Goal: Task Accomplishment & Management: Manage account settings

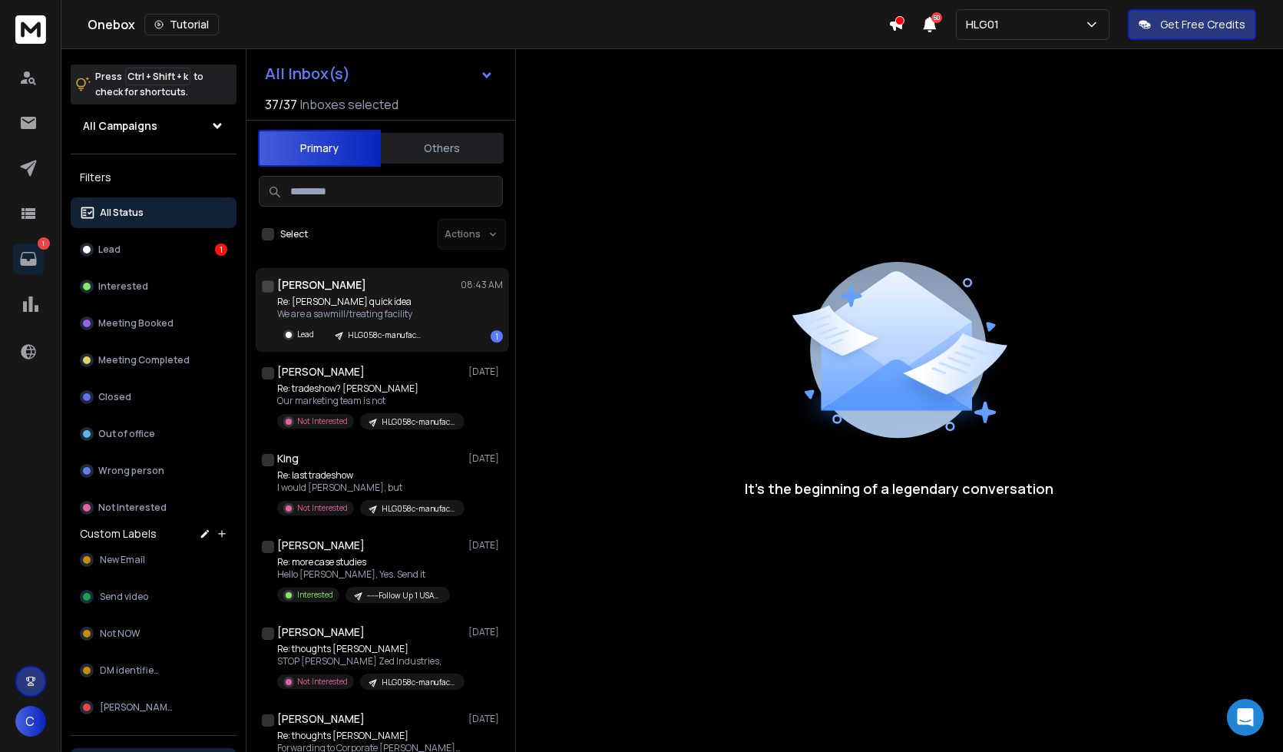
click at [416, 306] on p "Re: [PERSON_NAME] quick idea" at bounding box center [354, 302] width 154 height 12
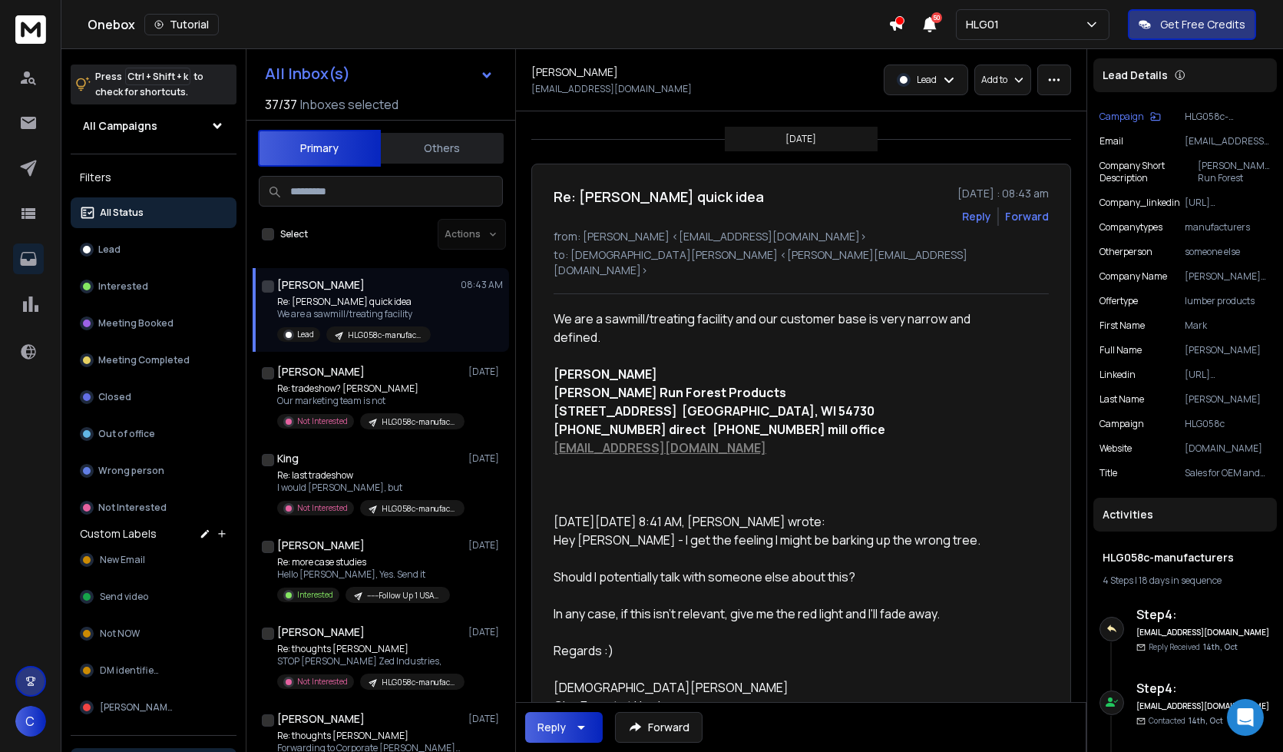
click at [942, 78] on div "Lead" at bounding box center [926, 79] width 83 height 29
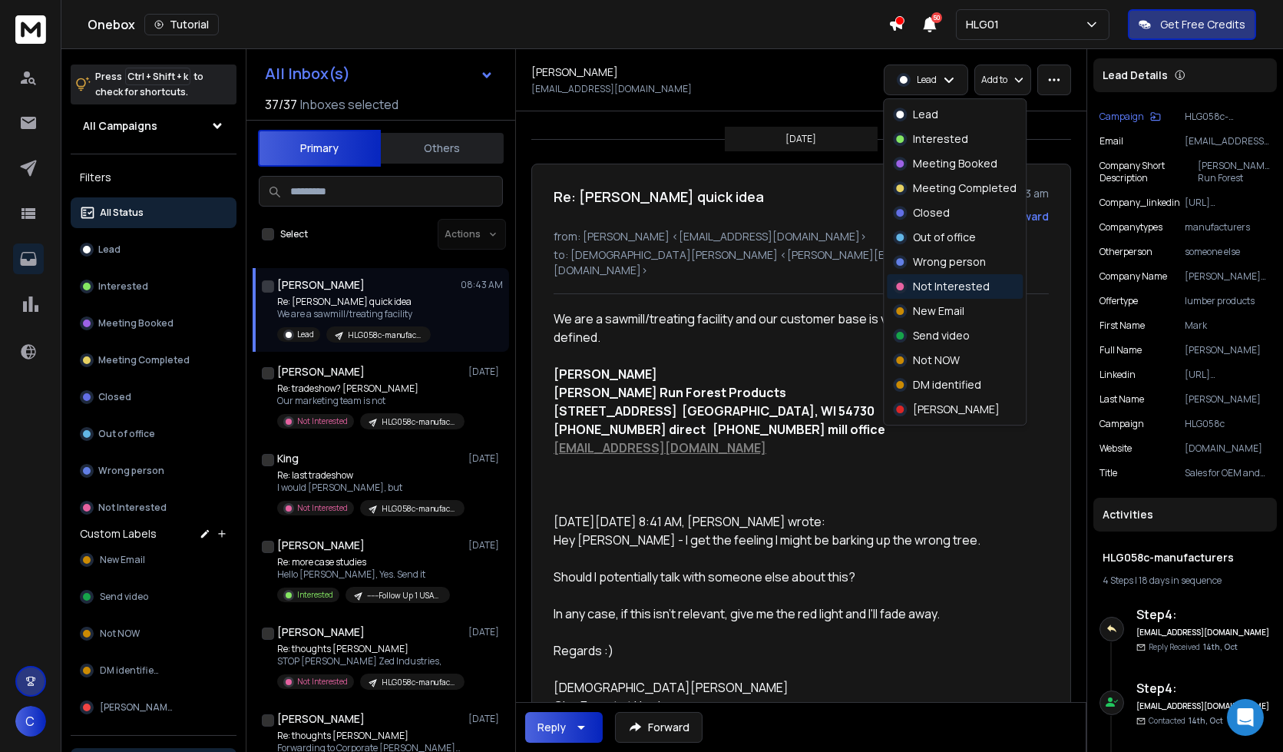
click at [948, 293] on p "Not Interested" at bounding box center [951, 286] width 77 height 15
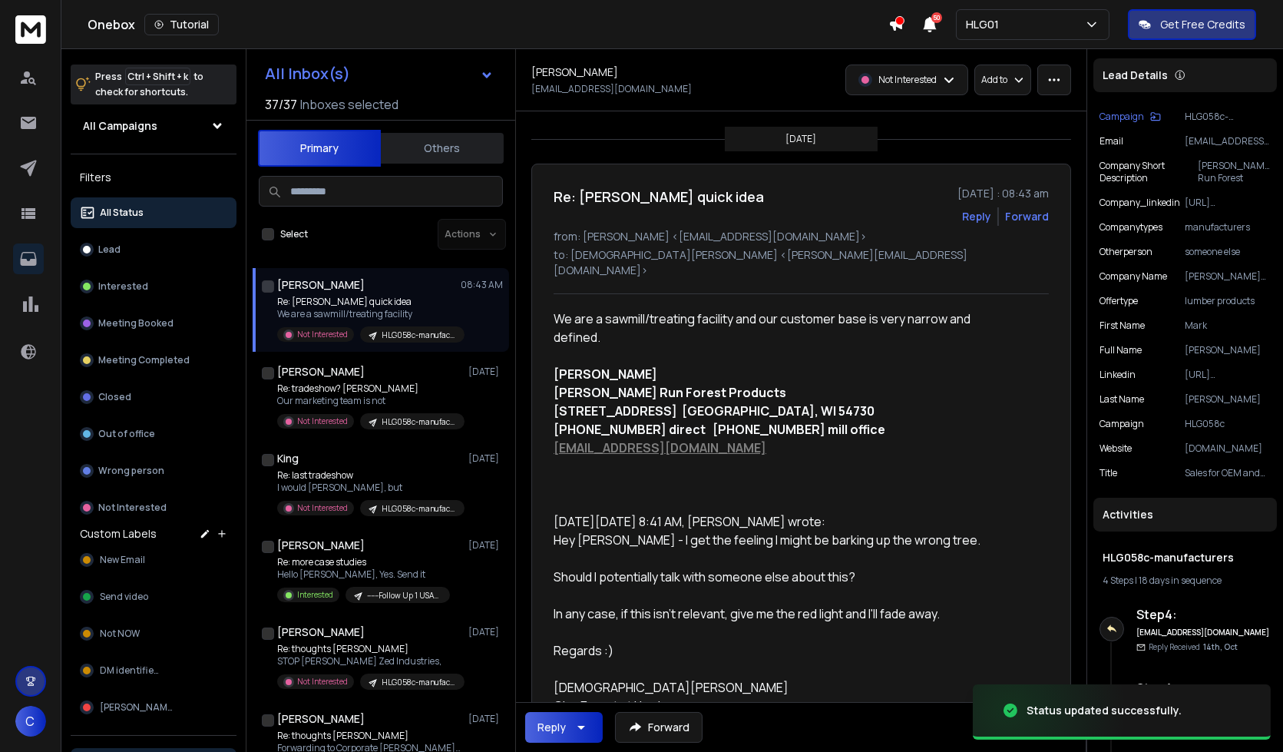
click at [1053, 84] on icon "button" at bounding box center [1054, 80] width 14 height 14
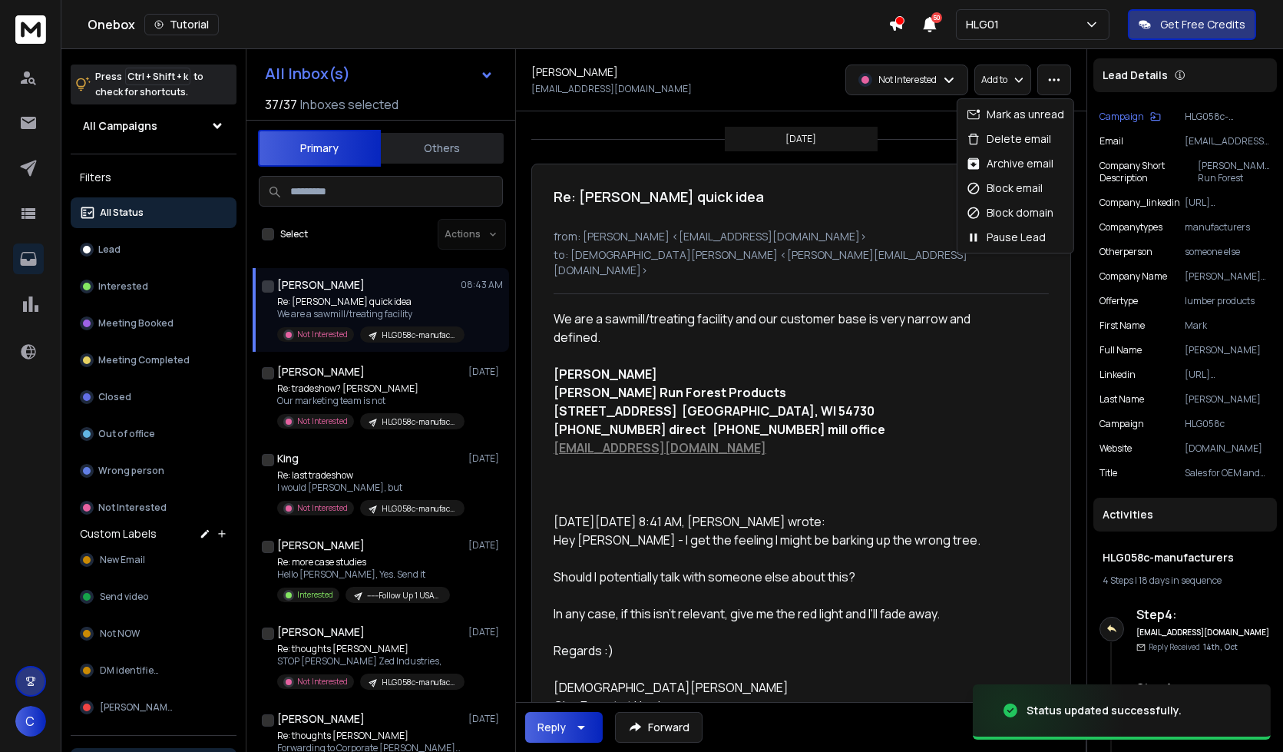
click at [903, 346] on div at bounding box center [778, 355] width 448 height 18
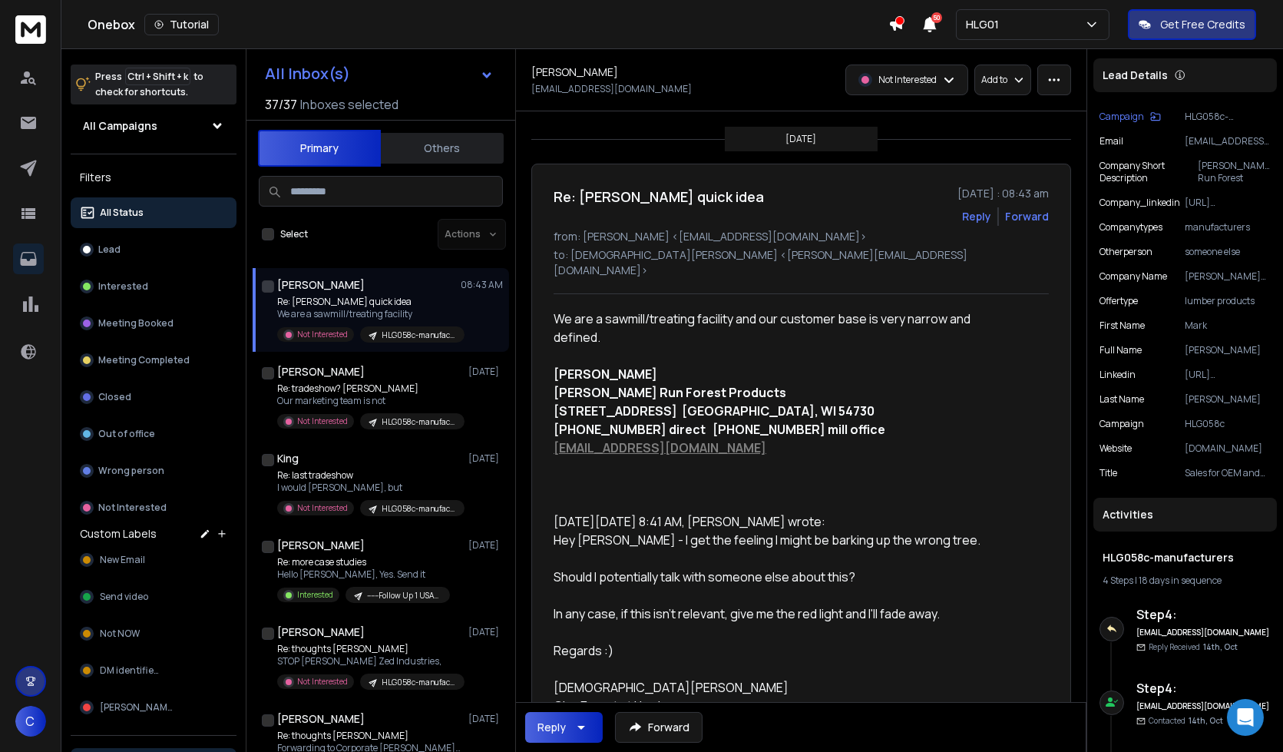
click at [423, 152] on button "Others" at bounding box center [442, 148] width 123 height 34
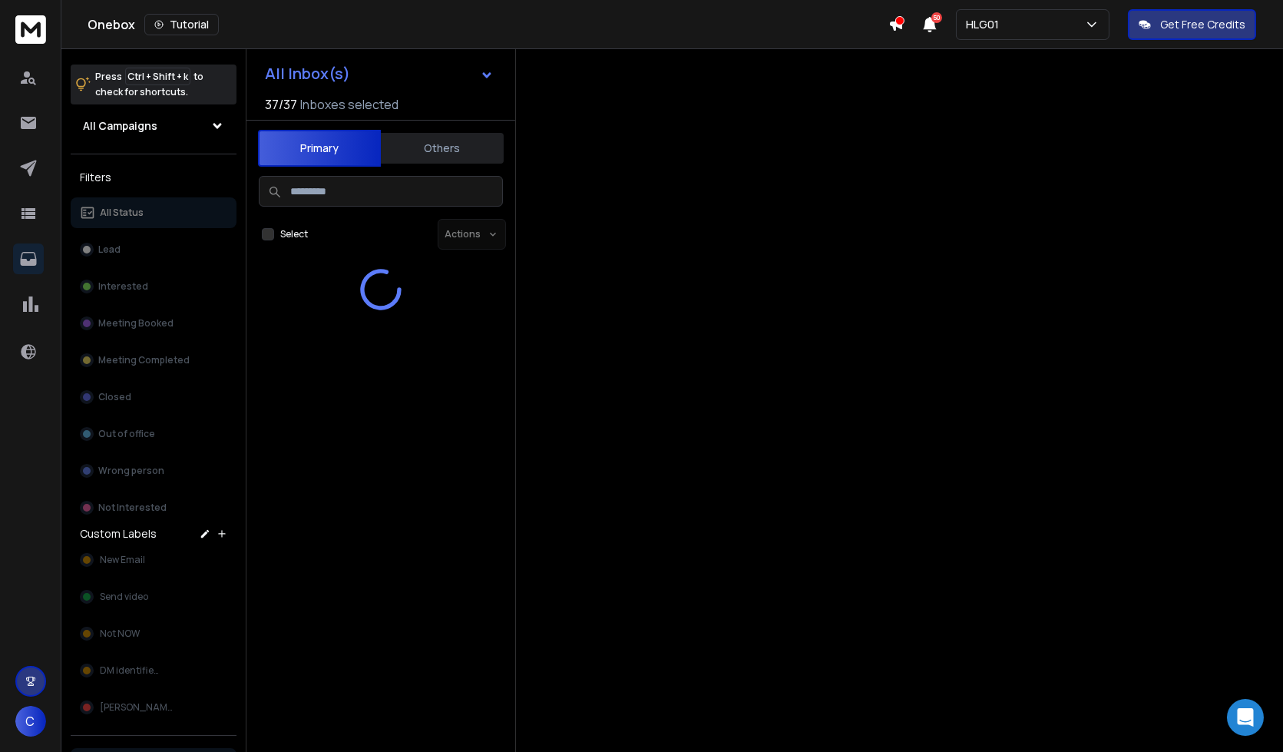
click at [376, 151] on button "Primary" at bounding box center [319, 148] width 123 height 37
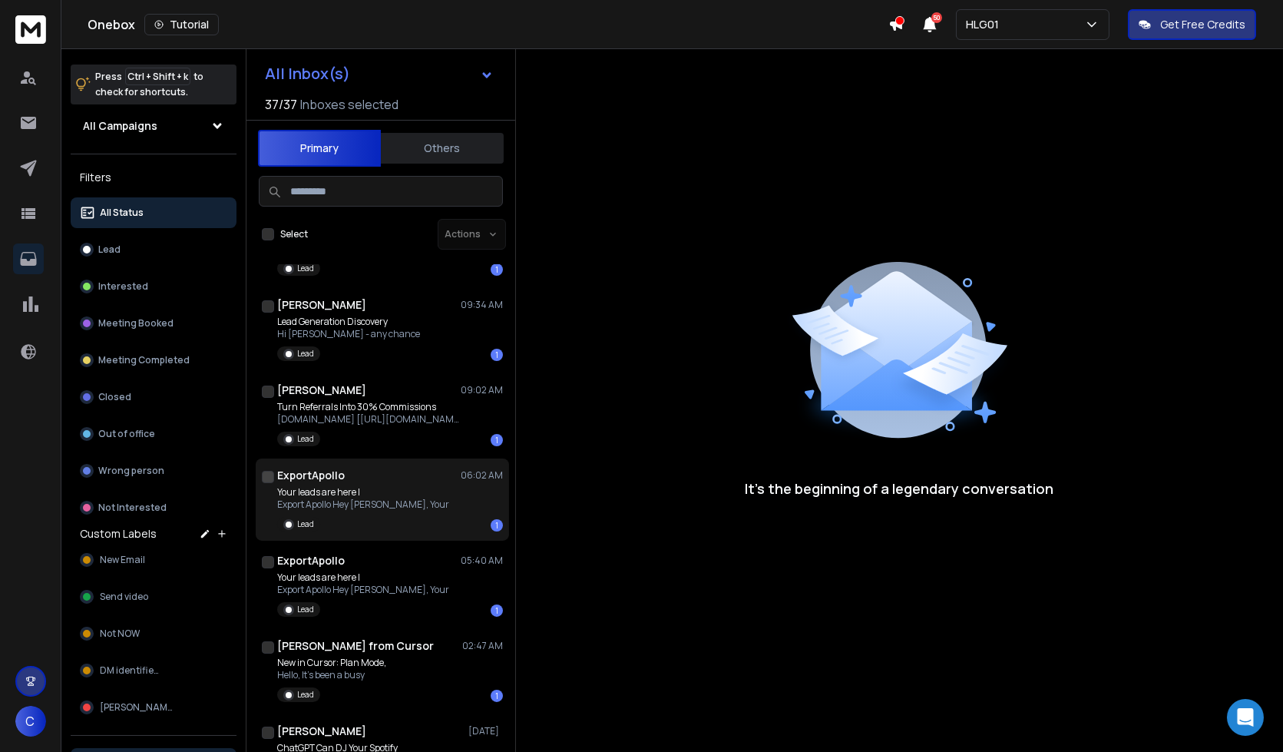
scroll to position [170, 0]
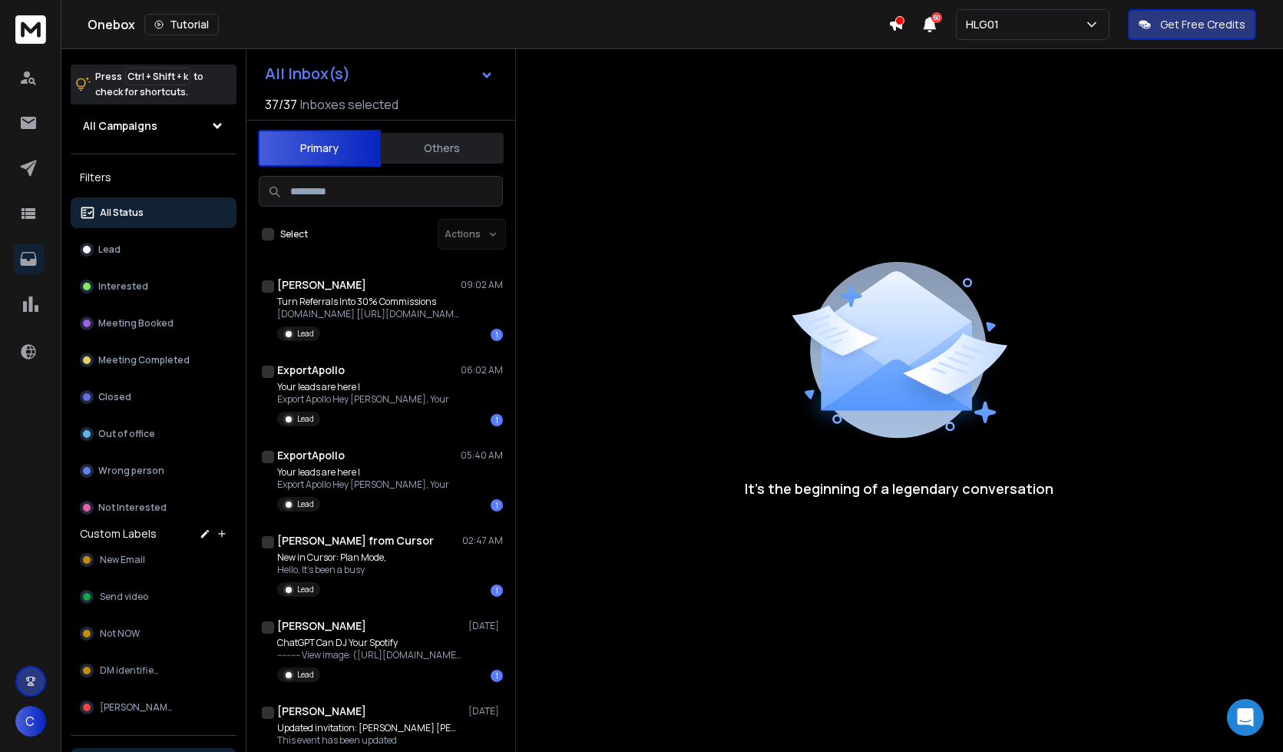
click at [403, 157] on button "Others" at bounding box center [442, 148] width 123 height 34
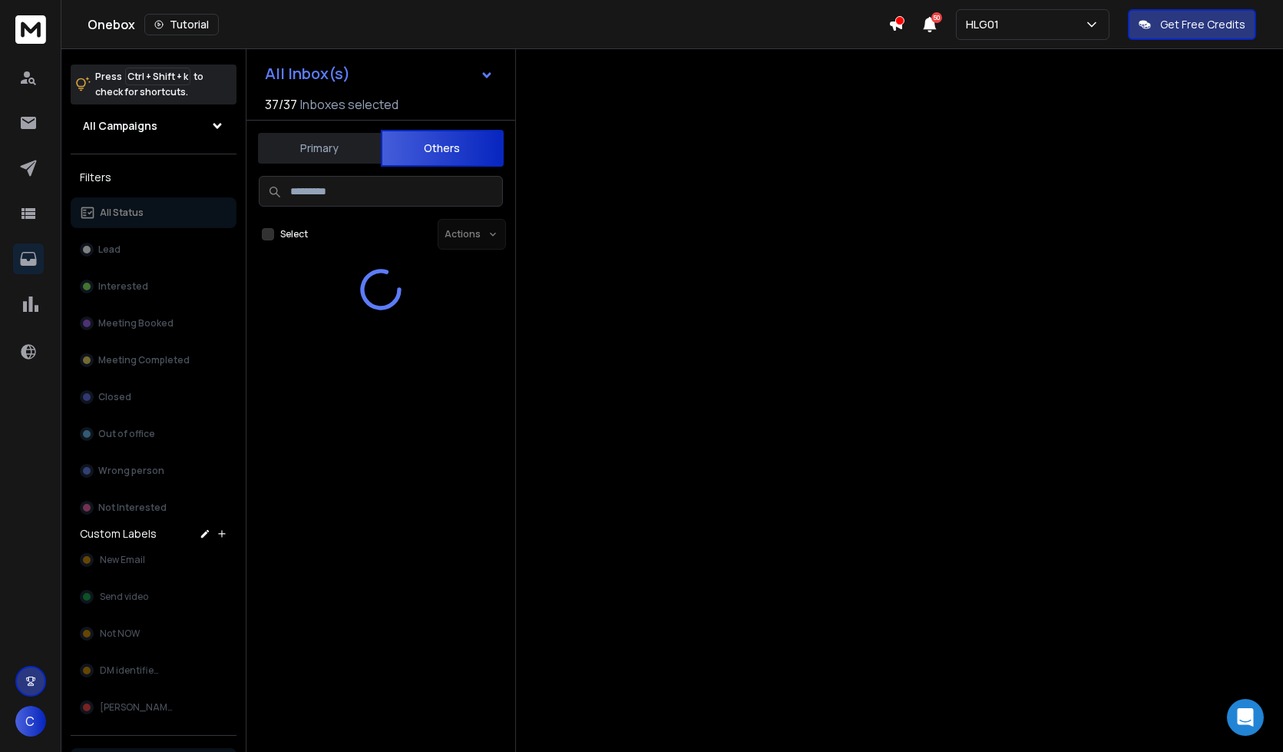
click at [336, 154] on button "Primary" at bounding box center [319, 148] width 123 height 34
